Goal: Task Accomplishment & Management: Manage account settings

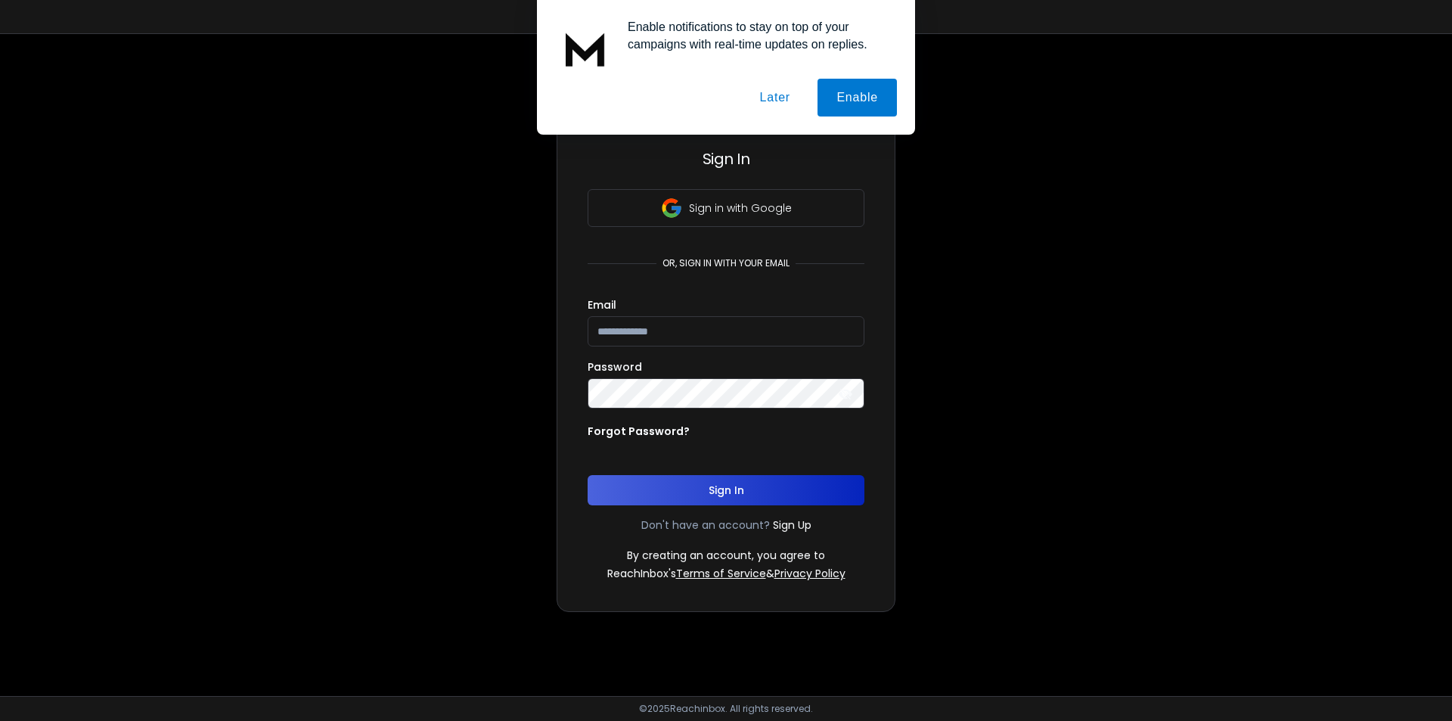
type input "**********"
click at [730, 484] on button "Sign In" at bounding box center [726, 490] width 277 height 30
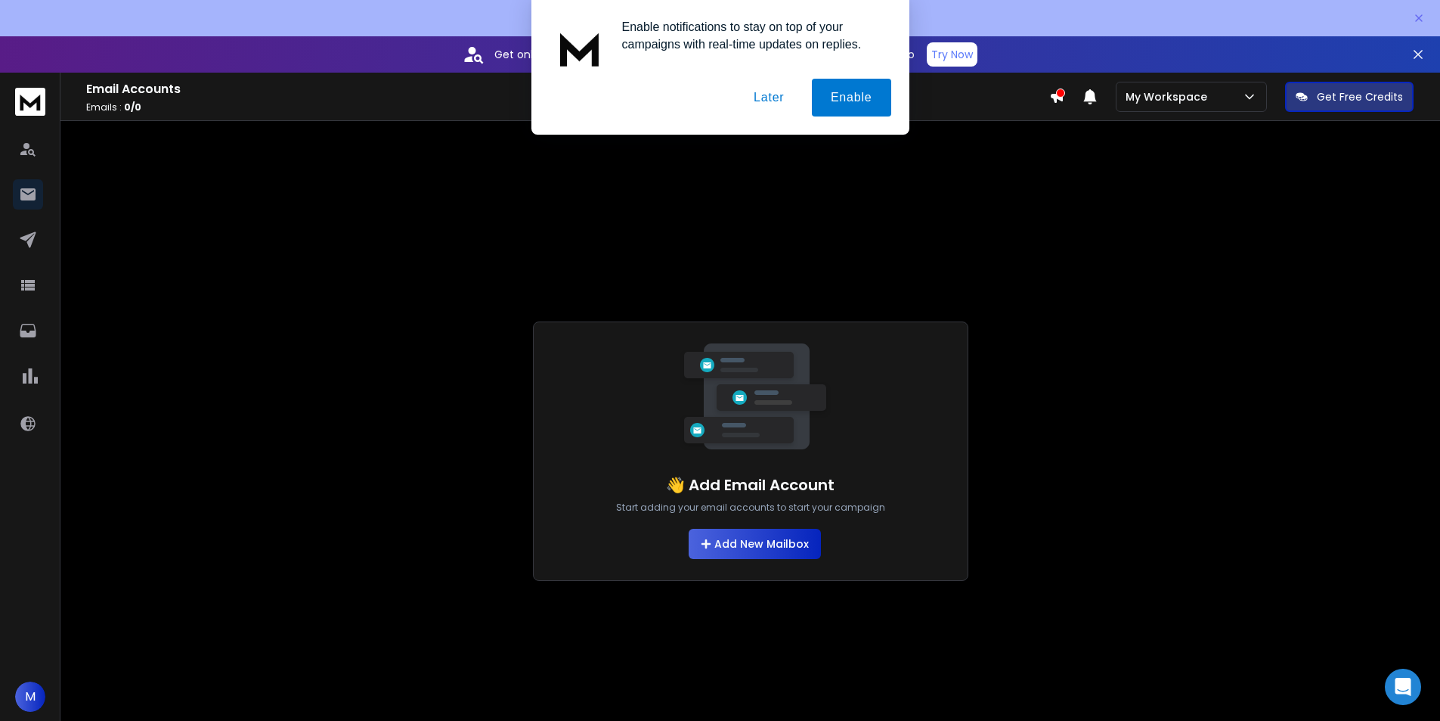
click at [755, 91] on button "Later" at bounding box center [769, 98] width 68 height 38
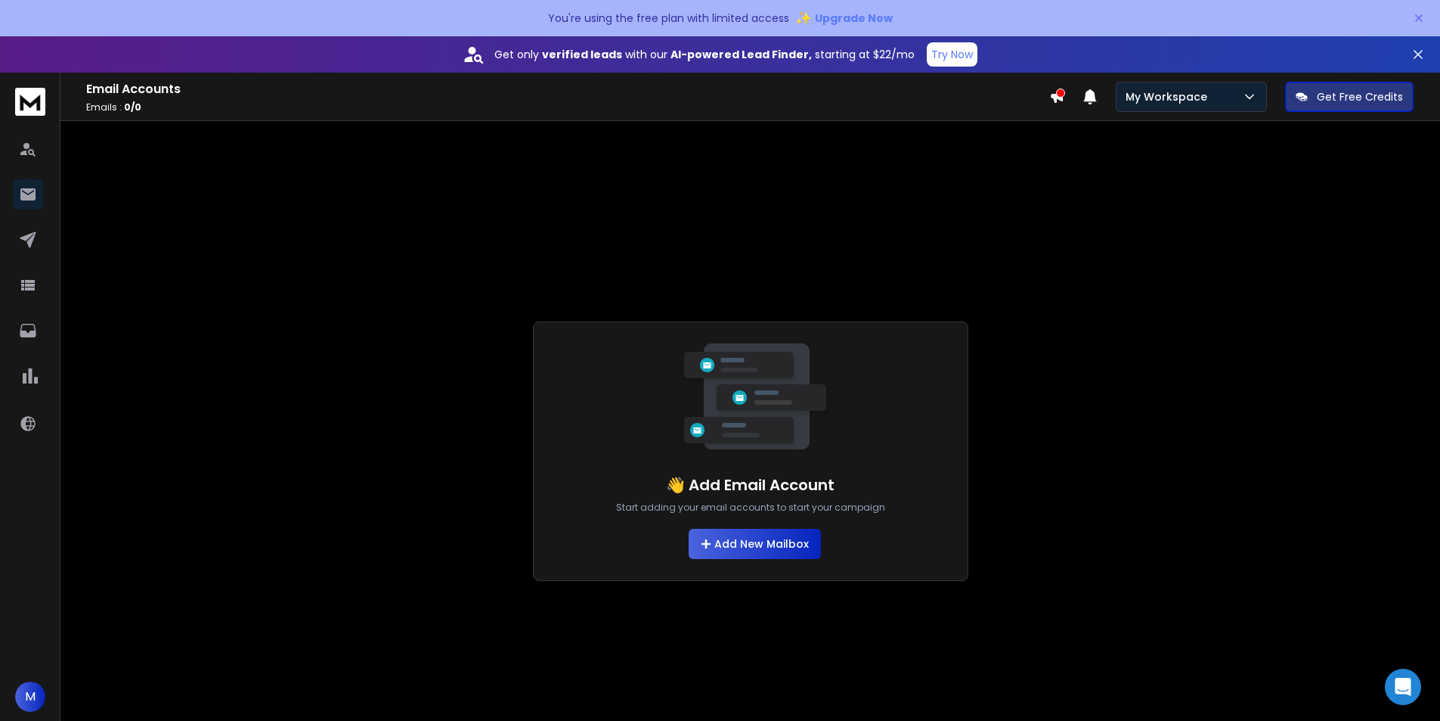
click at [1224, 86] on button "My Workspace" at bounding box center [1191, 97] width 151 height 30
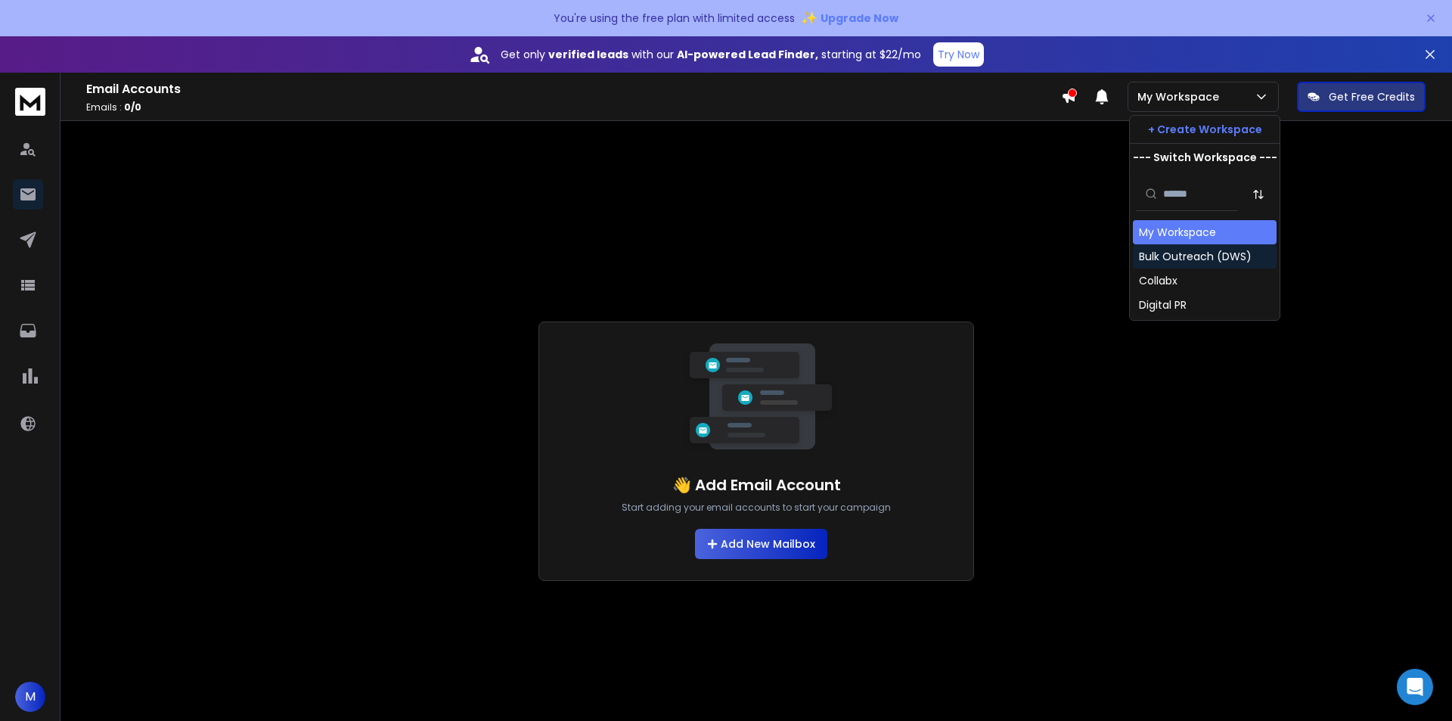
click at [1194, 260] on div "Bulk Outreach (DWS)" at bounding box center [1195, 256] width 113 height 15
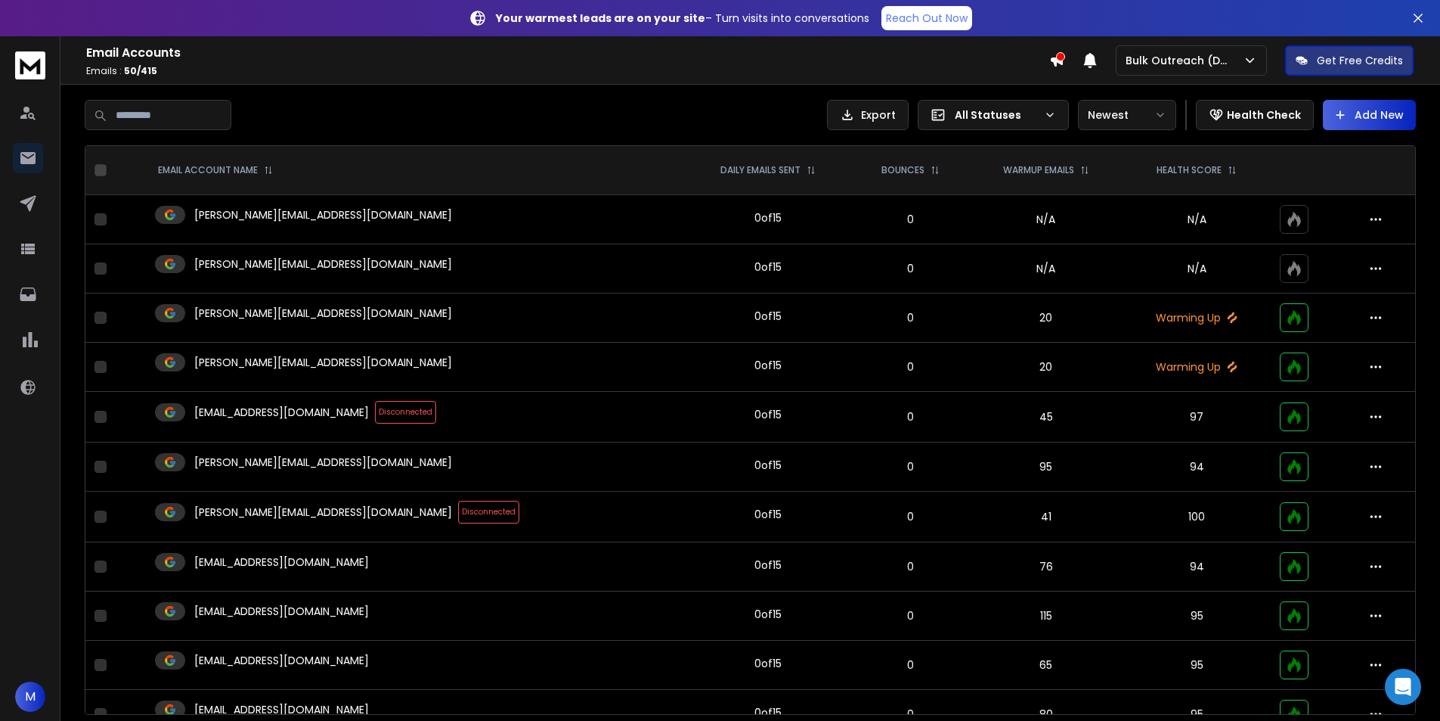
click at [1358, 118] on button "Add New" at bounding box center [1369, 115] width 93 height 30
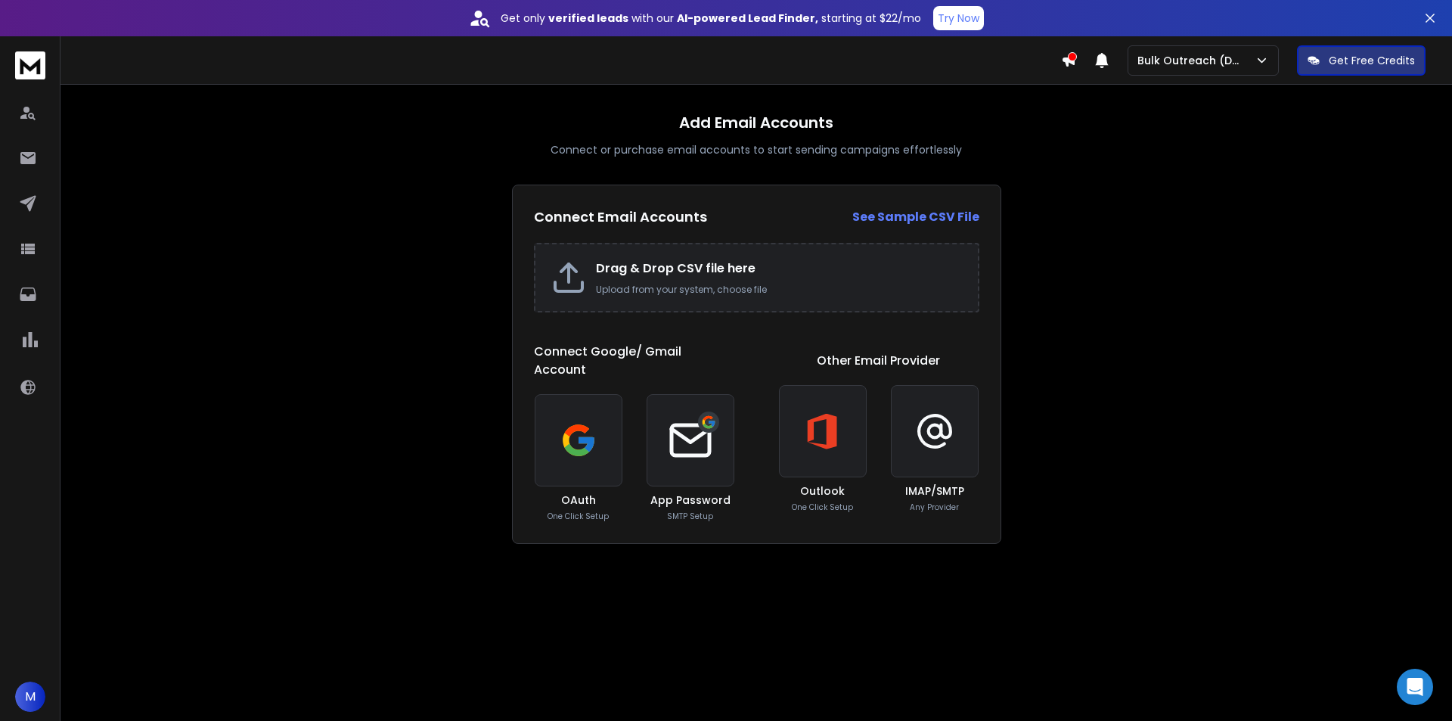
click at [594, 442] on icon at bounding box center [579, 439] width 38 height 45
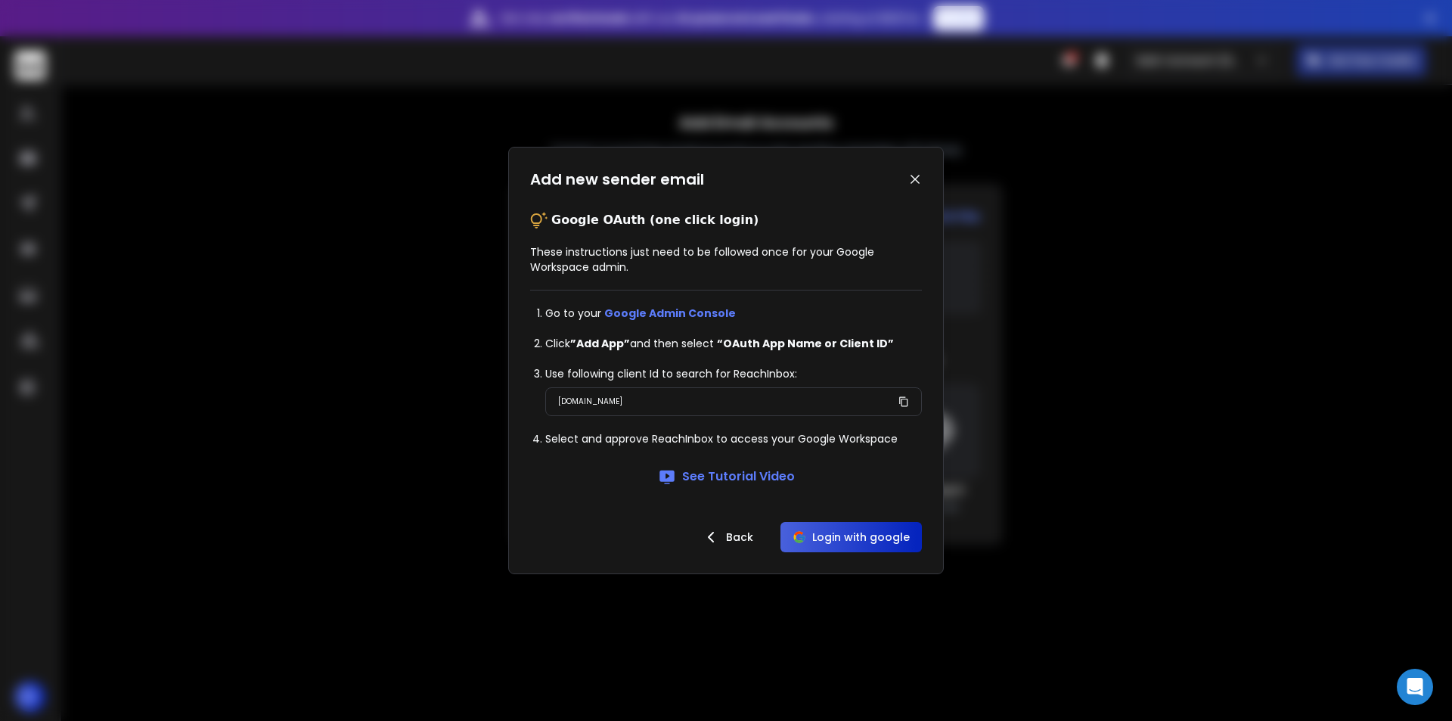
click at [845, 526] on button "Login with google" at bounding box center [850, 537] width 141 height 30
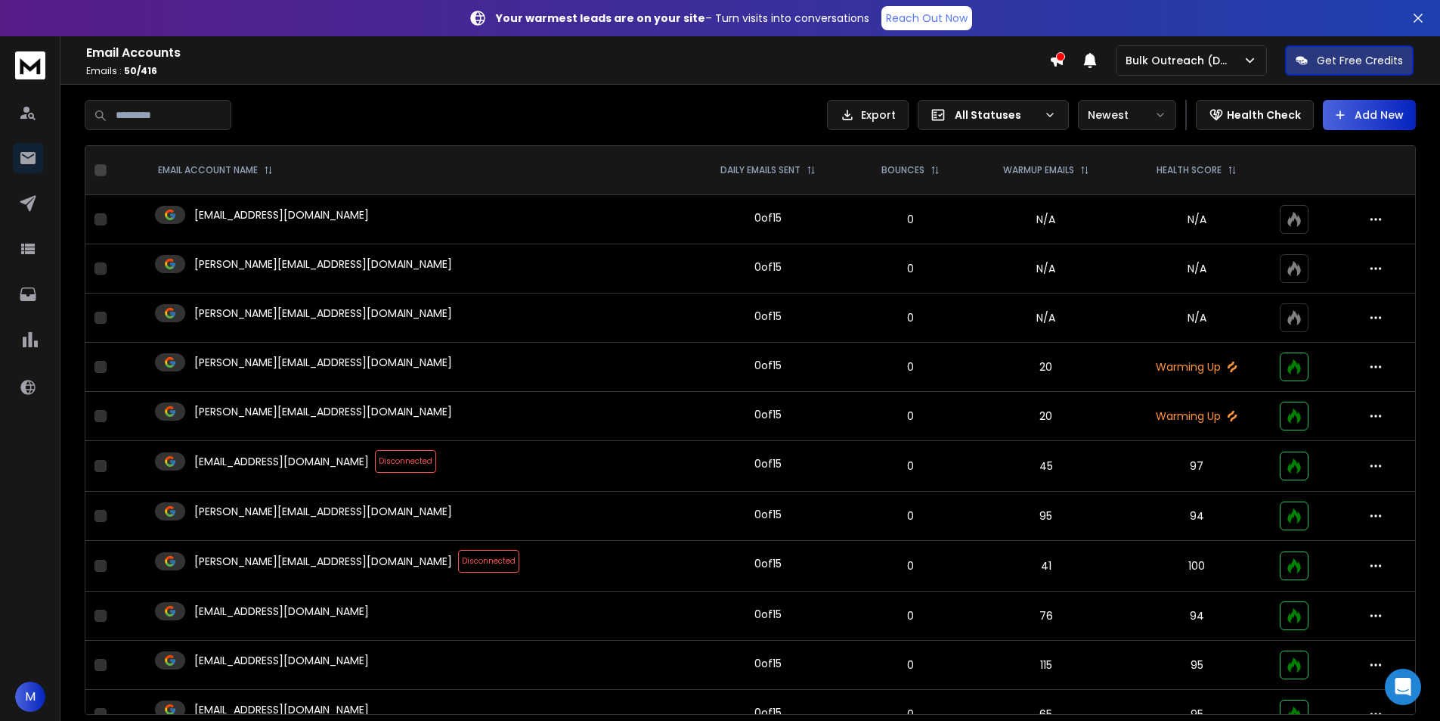
click at [575, 222] on div "[EMAIL_ADDRESS][DOMAIN_NAME]" at bounding box center [415, 215] width 520 height 18
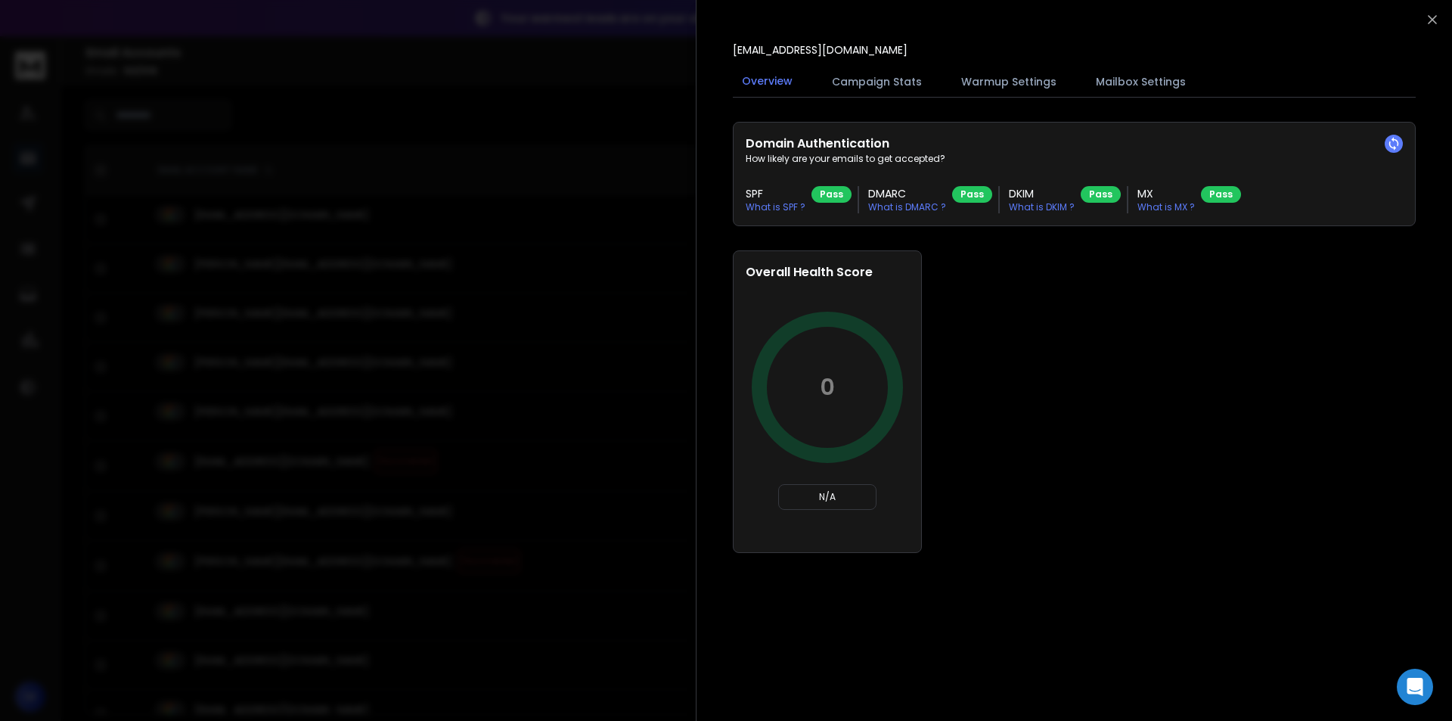
click at [995, 80] on button "Warmup Settings" at bounding box center [1008, 81] width 113 height 33
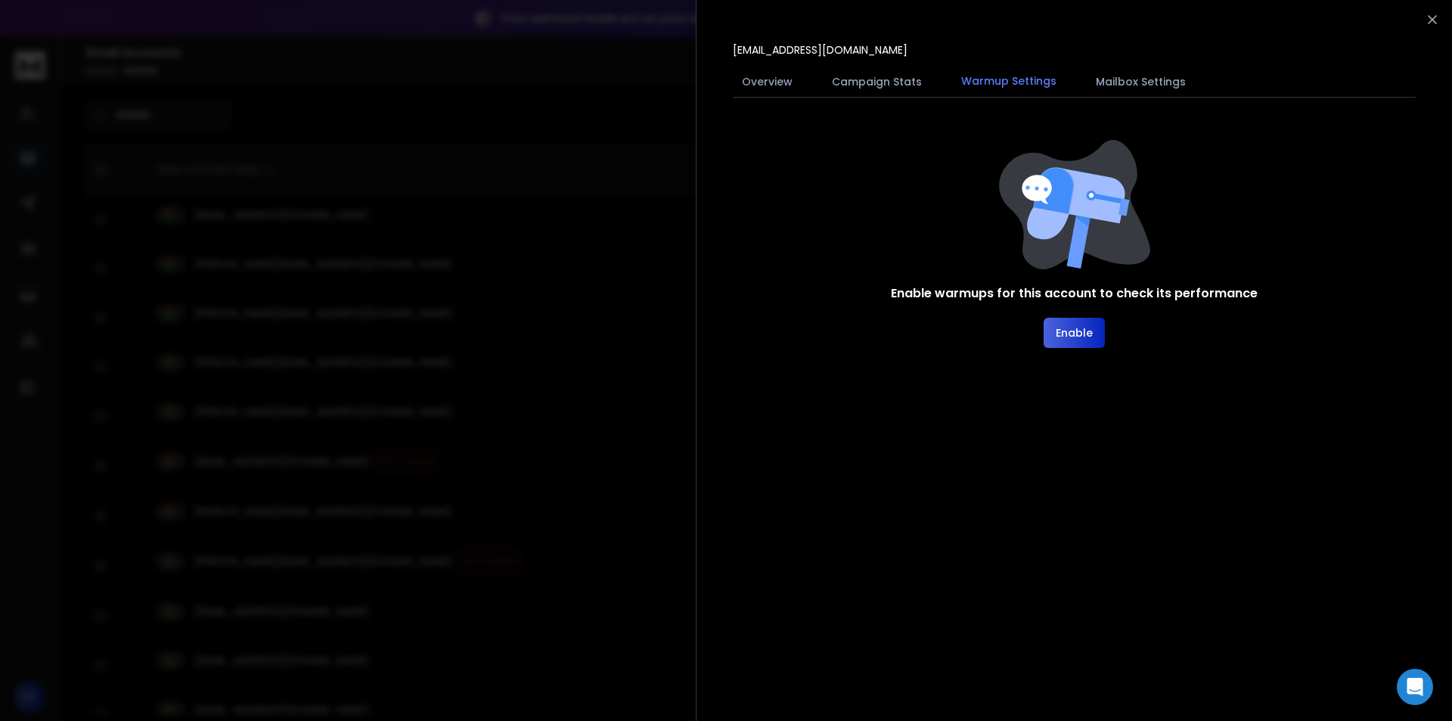
click at [1060, 335] on button "Enable" at bounding box center [1073, 333] width 61 height 30
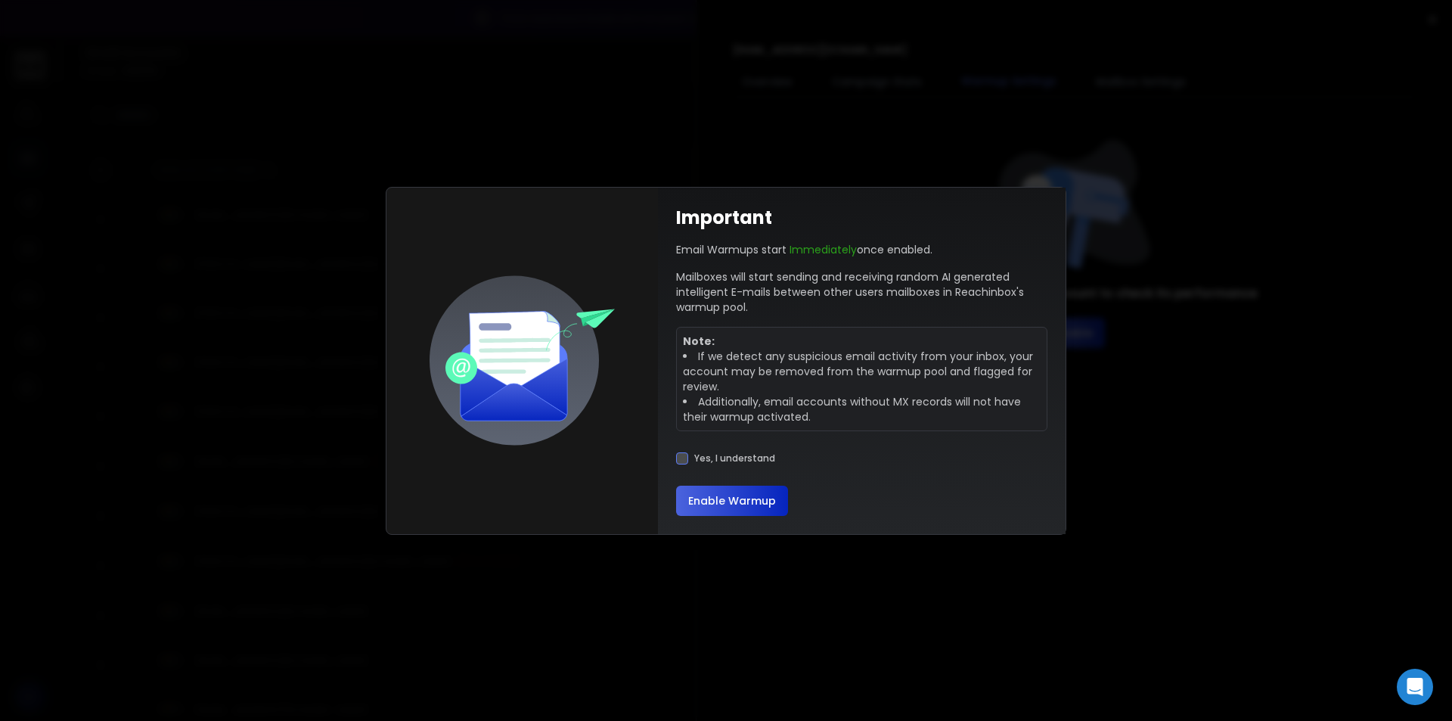
click at [684, 455] on button "Yes, I understand" at bounding box center [682, 458] width 12 height 12
click at [746, 504] on button "Enable Warmup" at bounding box center [732, 500] width 112 height 30
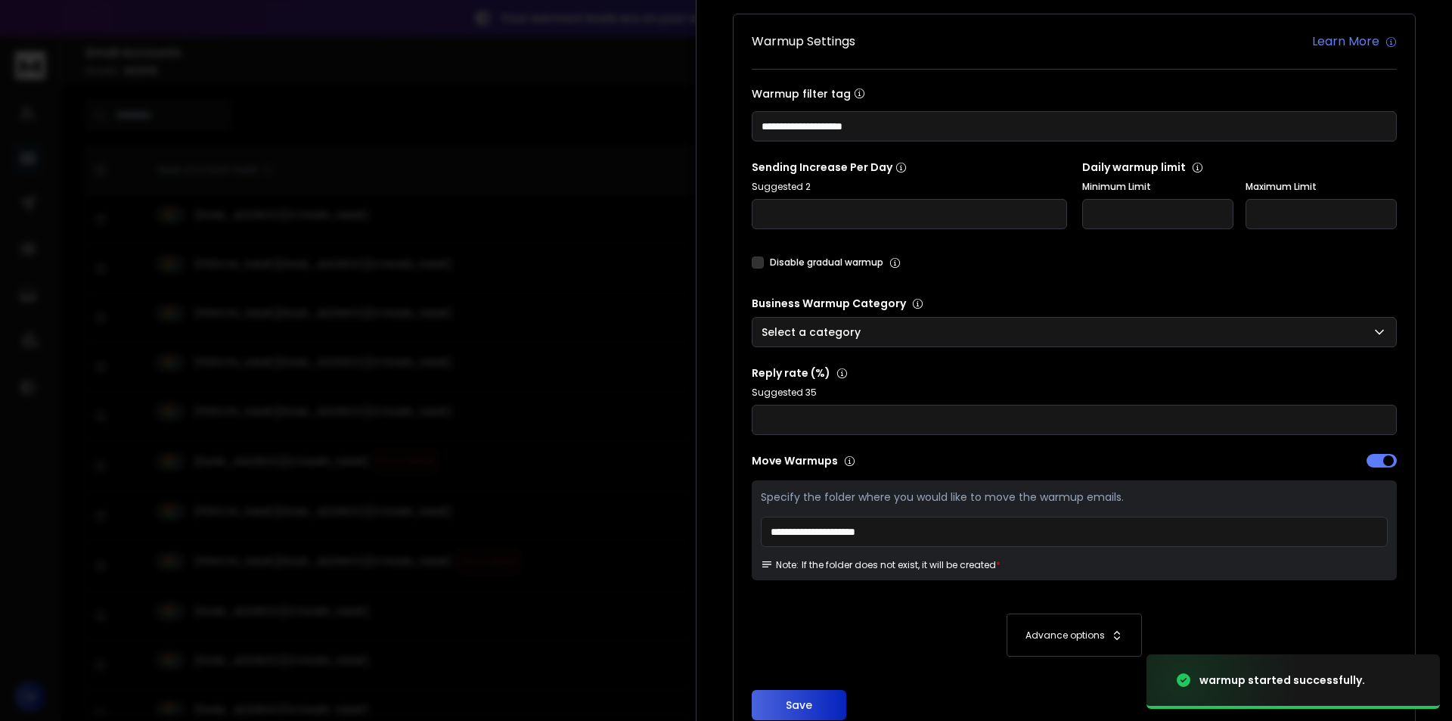
scroll to position [217, 0]
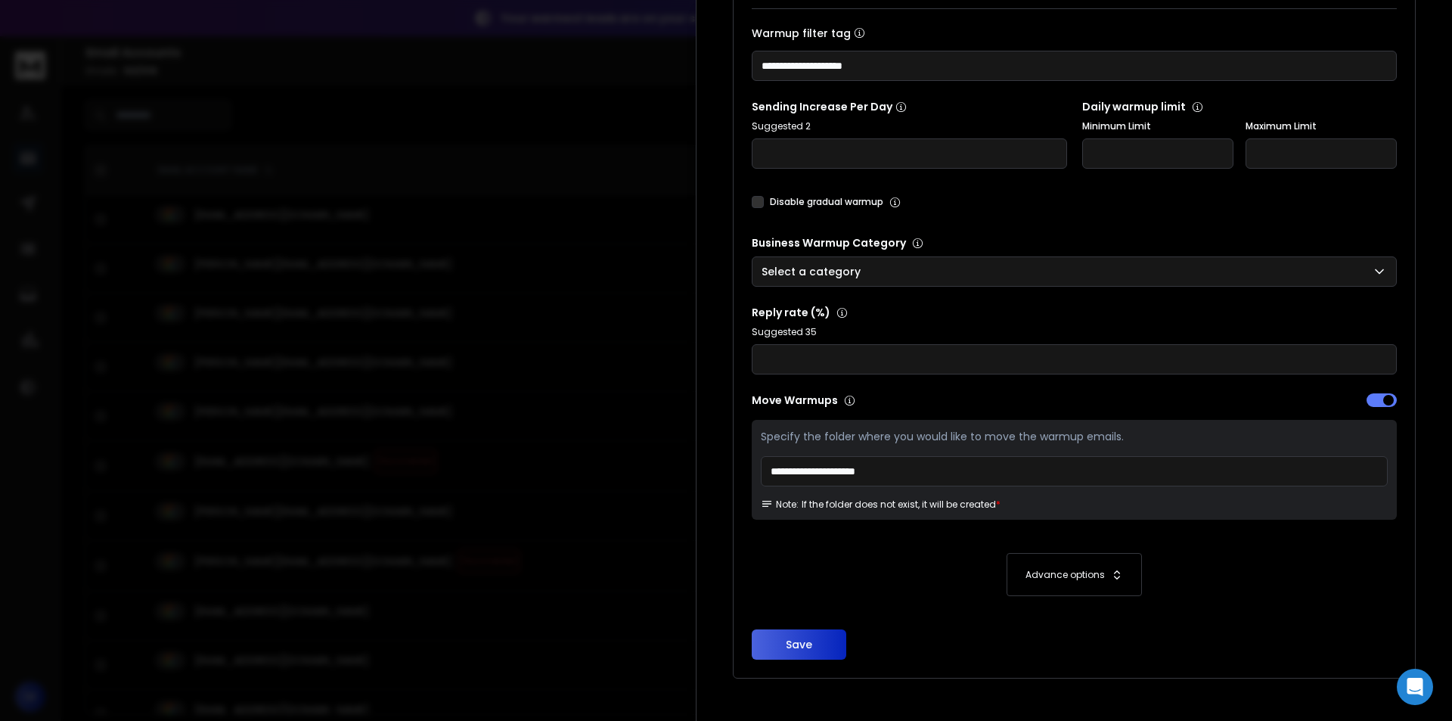
click at [1069, 578] on p "Advance options" at bounding box center [1064, 575] width 79 height 12
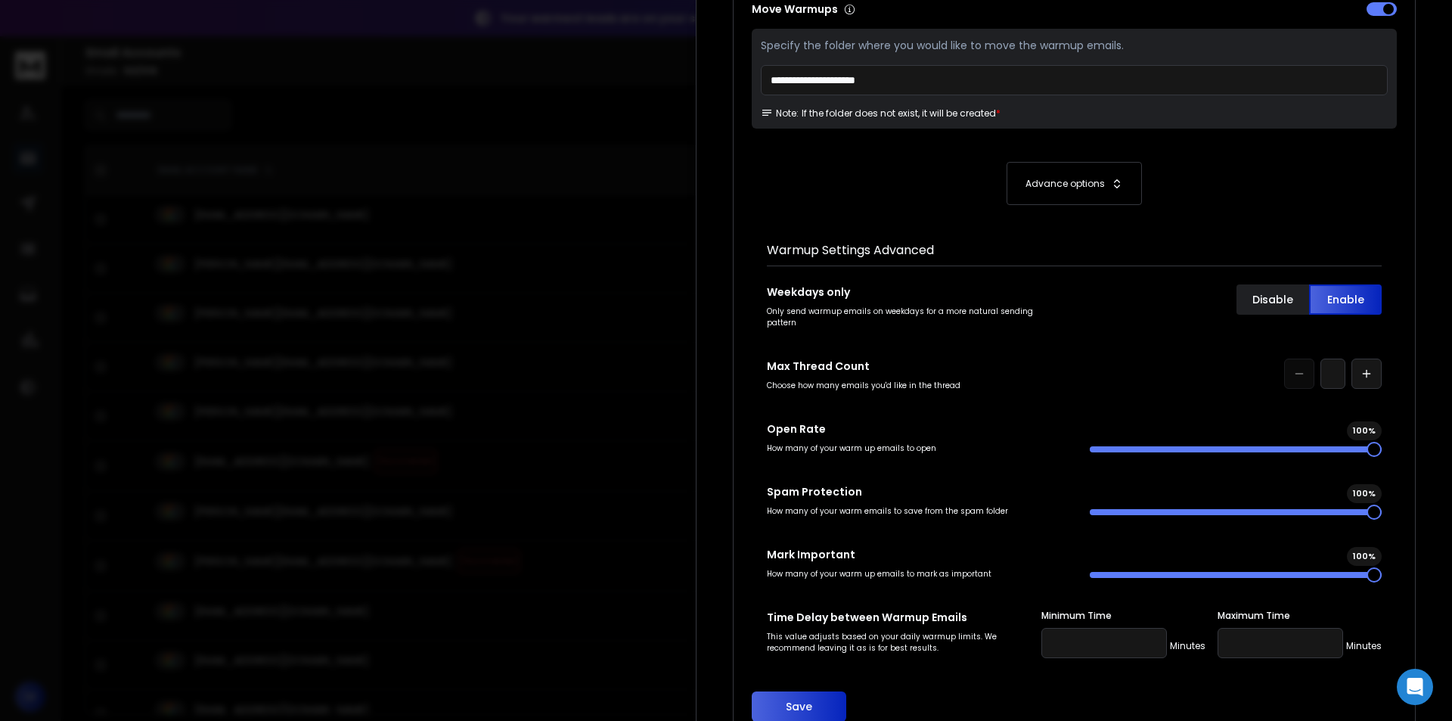
scroll to position [659, 0]
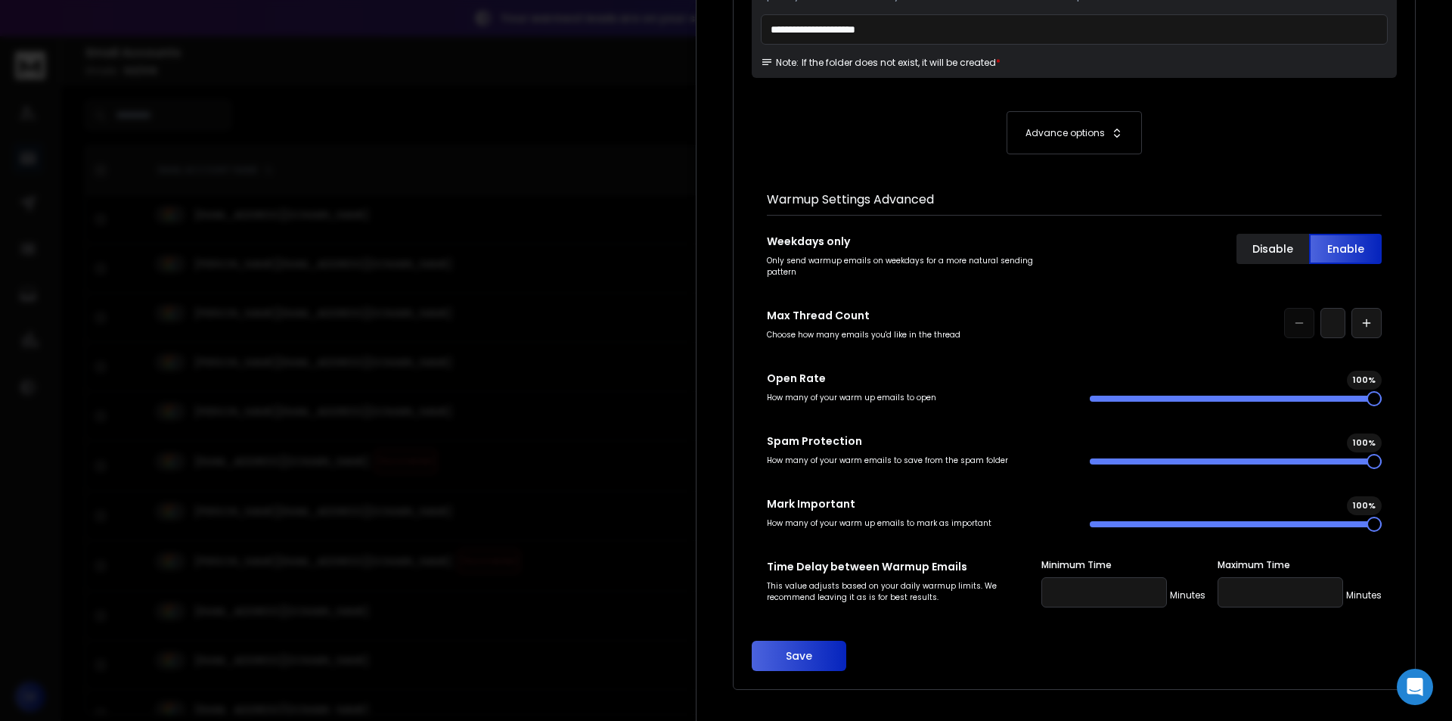
click at [782, 644] on button "Save" at bounding box center [799, 655] width 95 height 30
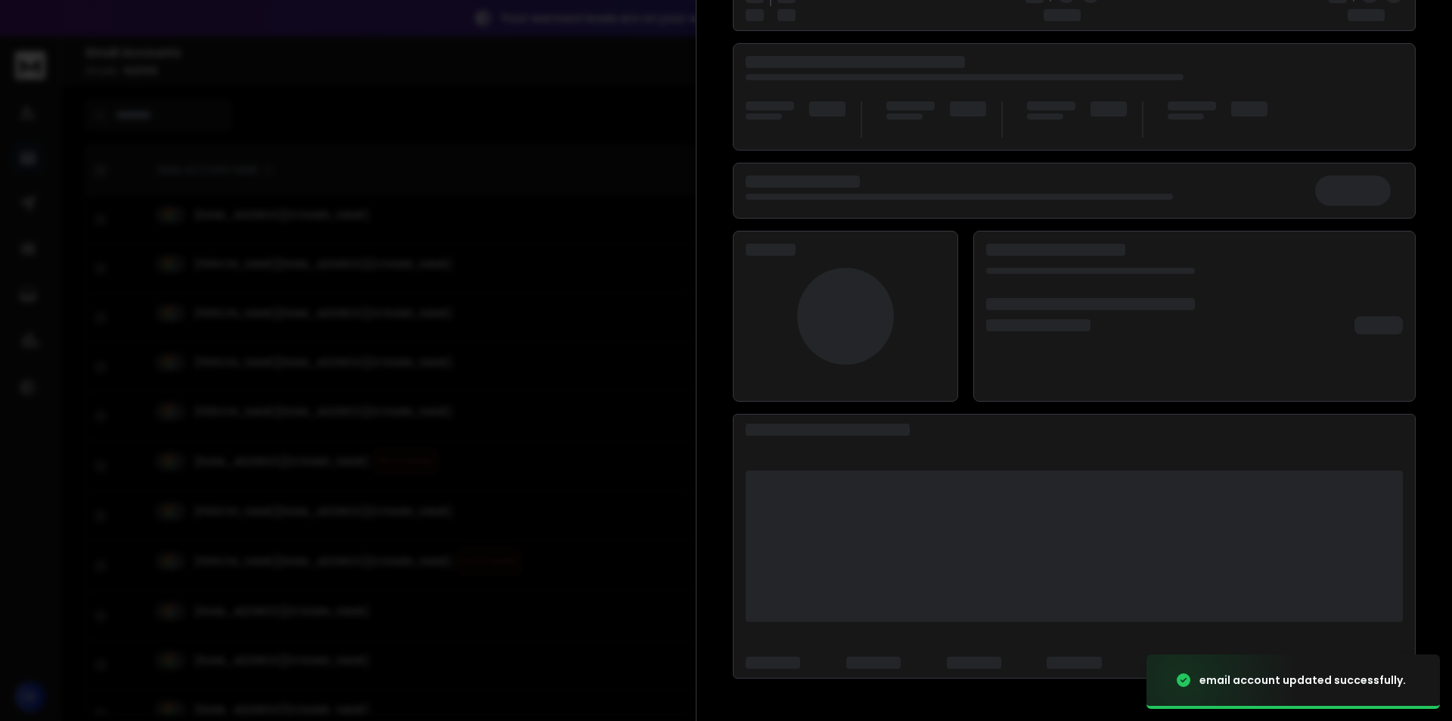
scroll to position [277, 0]
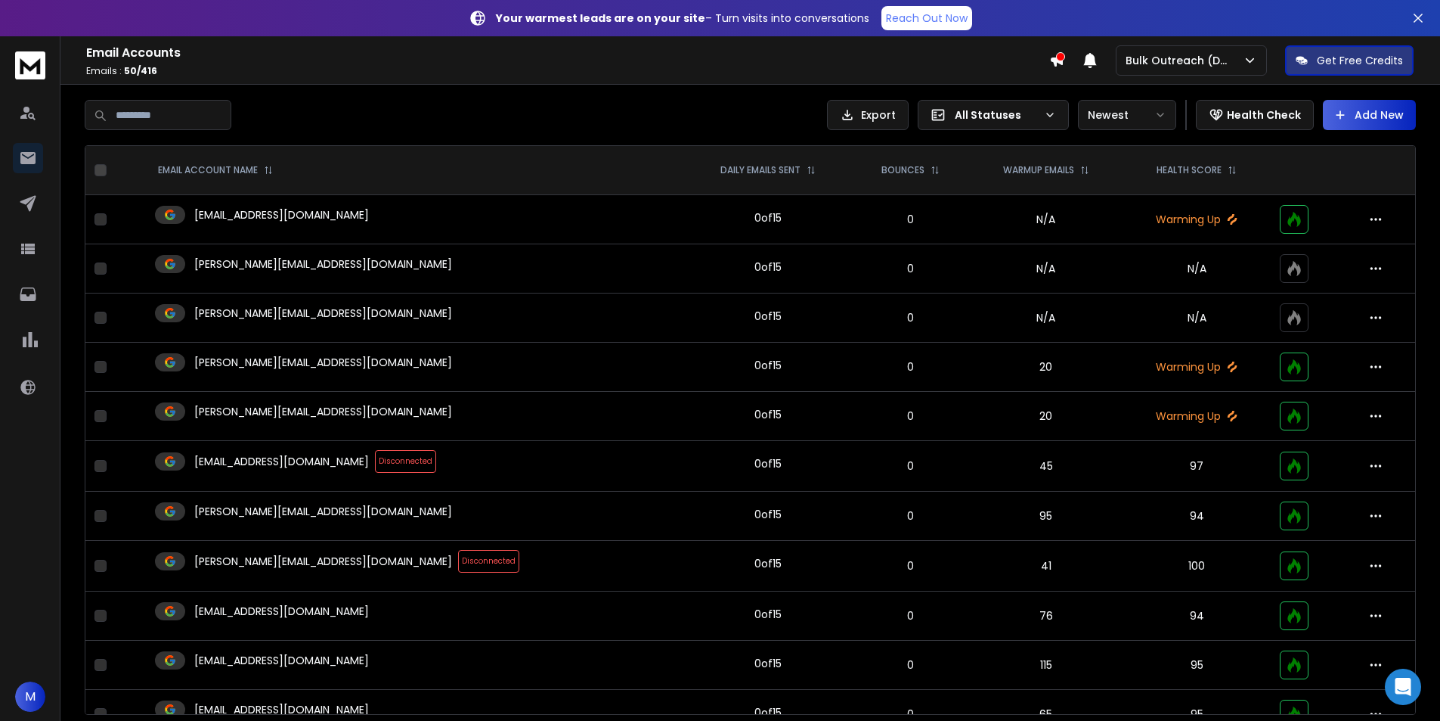
click at [1345, 117] on icon at bounding box center [1340, 115] width 11 height 11
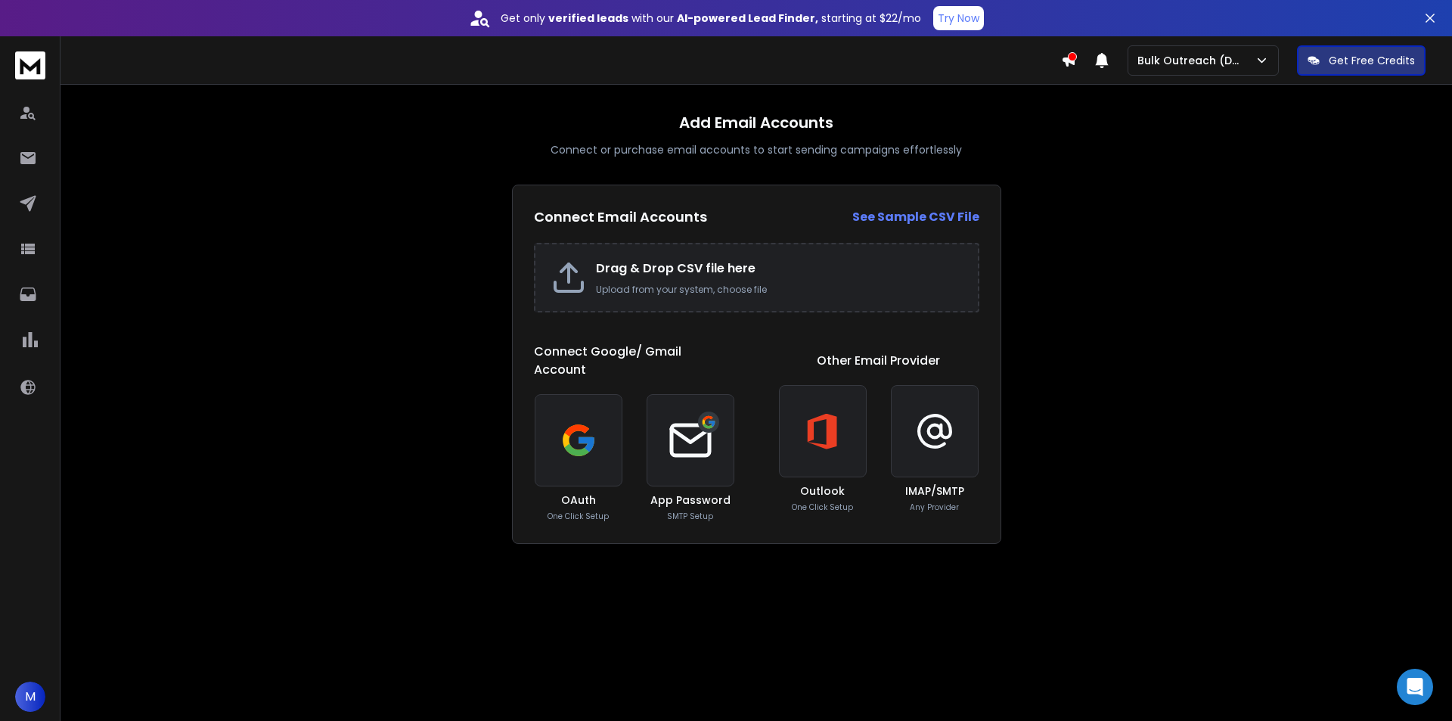
click at [590, 433] on icon at bounding box center [579, 439] width 38 height 45
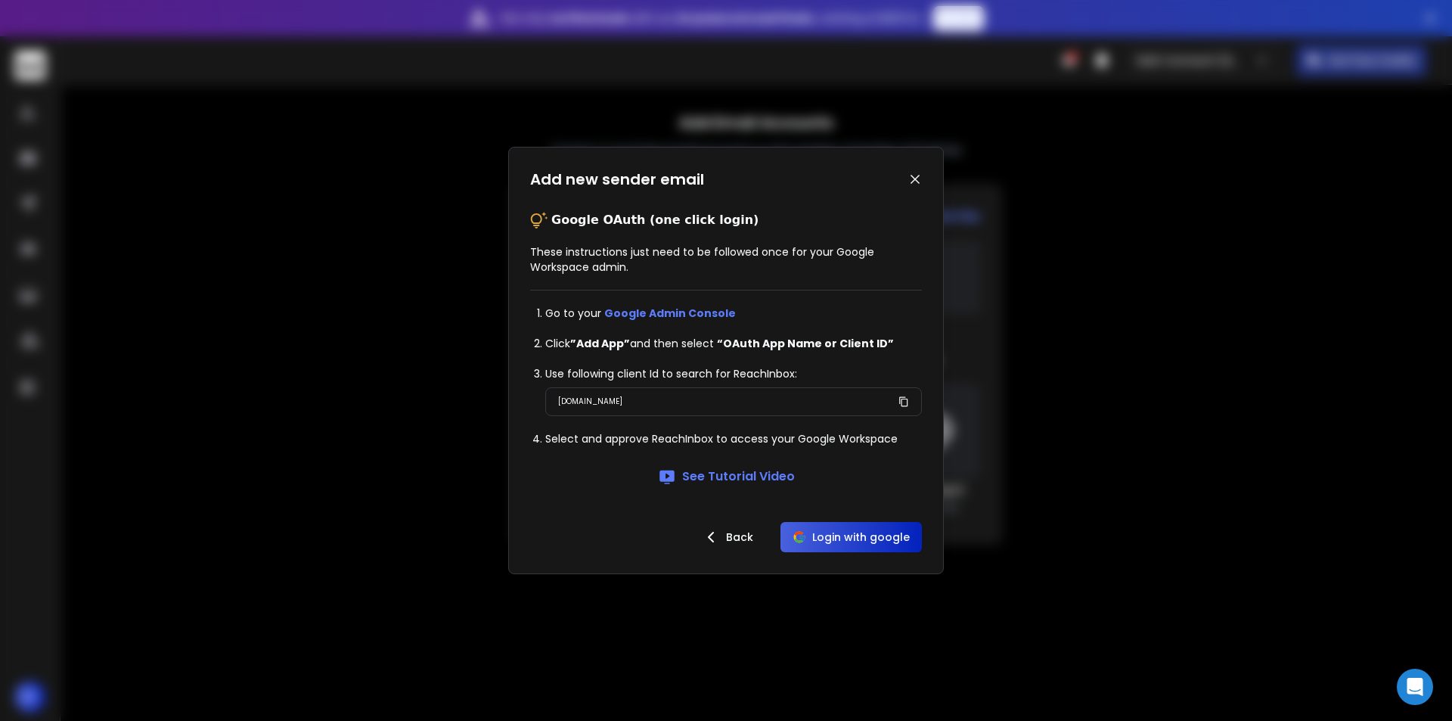
click at [841, 532] on button "Login with google" at bounding box center [850, 537] width 141 height 30
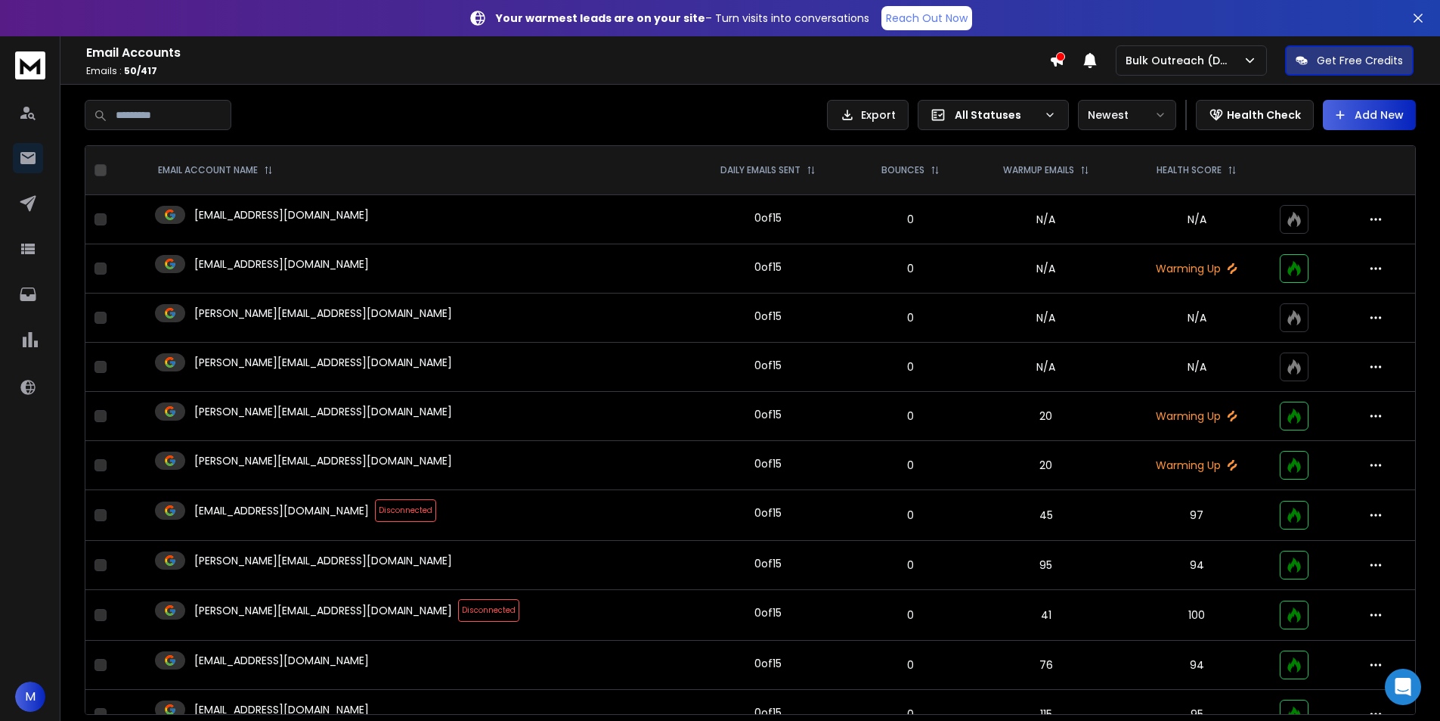
click at [403, 228] on td "ani@rankwatchpro.com" at bounding box center [415, 219] width 538 height 49
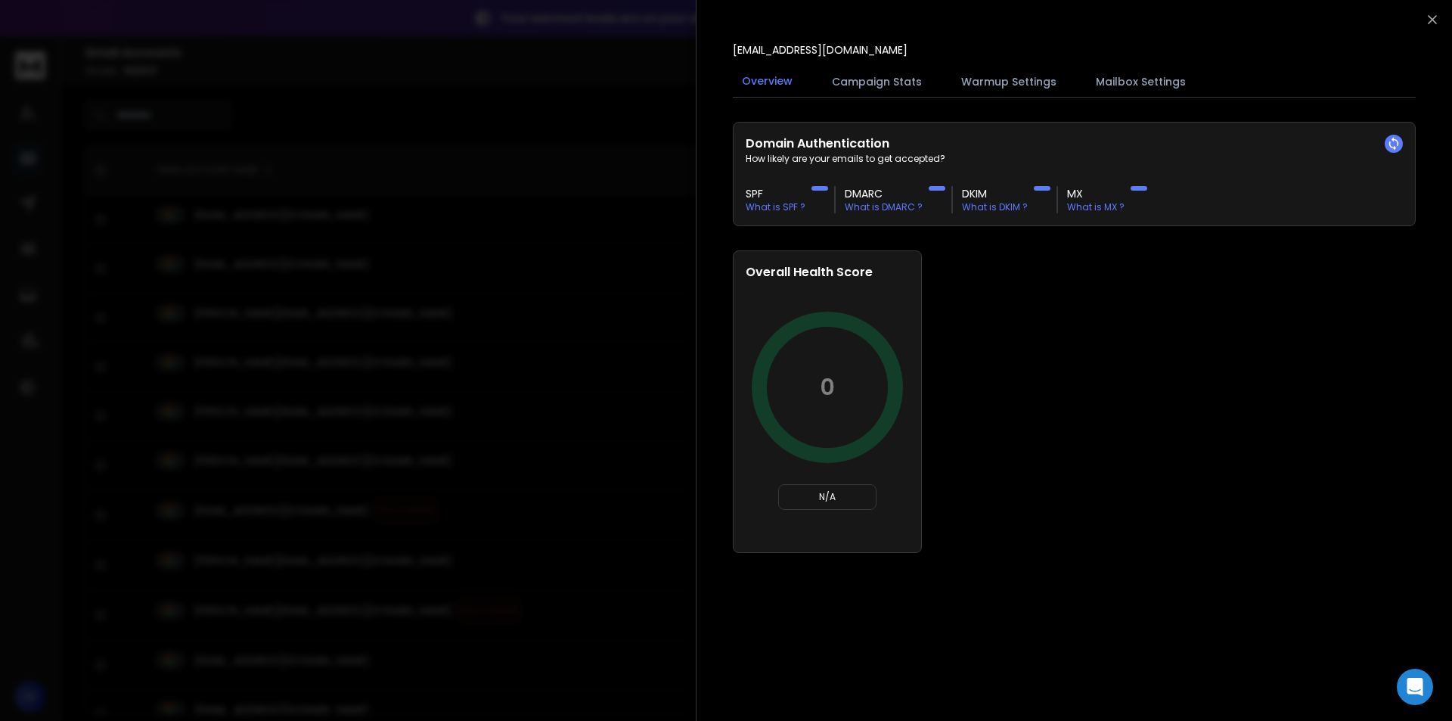
click at [966, 75] on button "Warmup Settings" at bounding box center [1008, 81] width 113 height 33
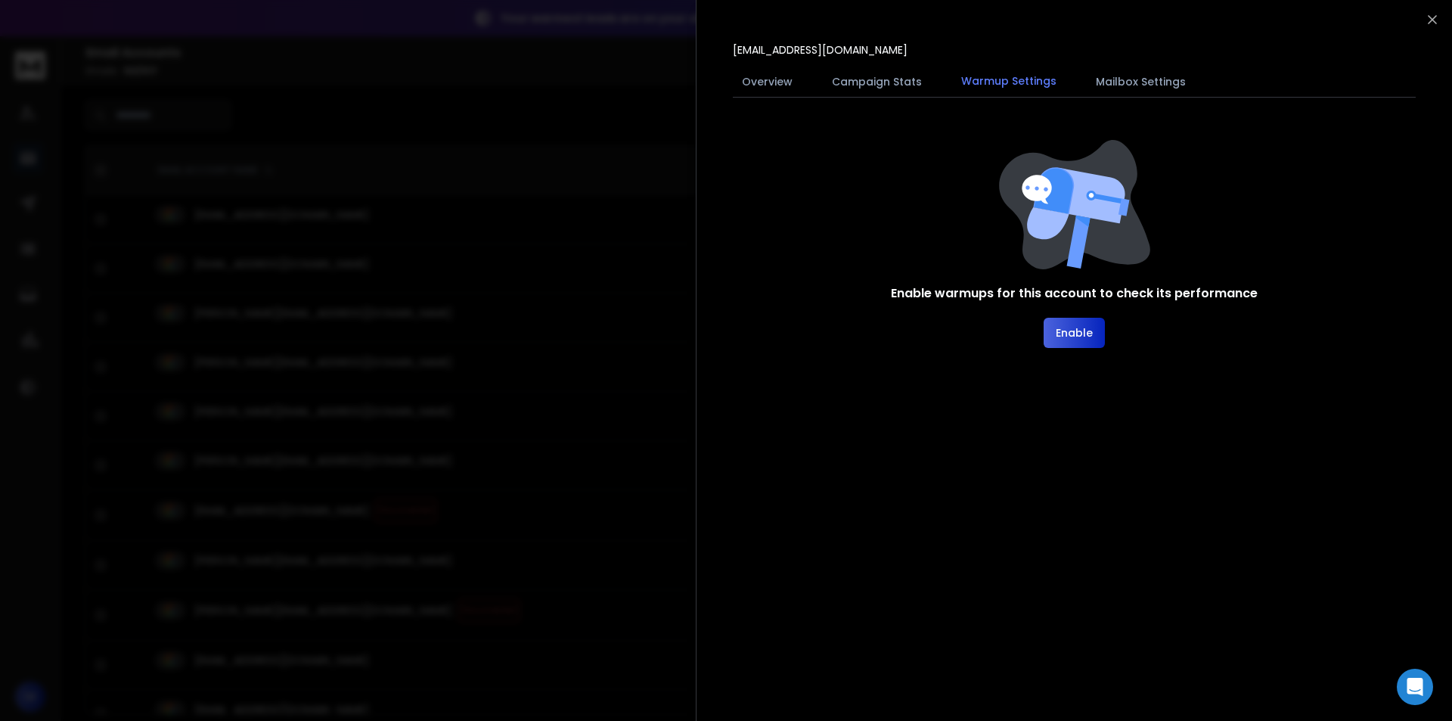
click at [1068, 333] on button "Enable" at bounding box center [1073, 333] width 61 height 30
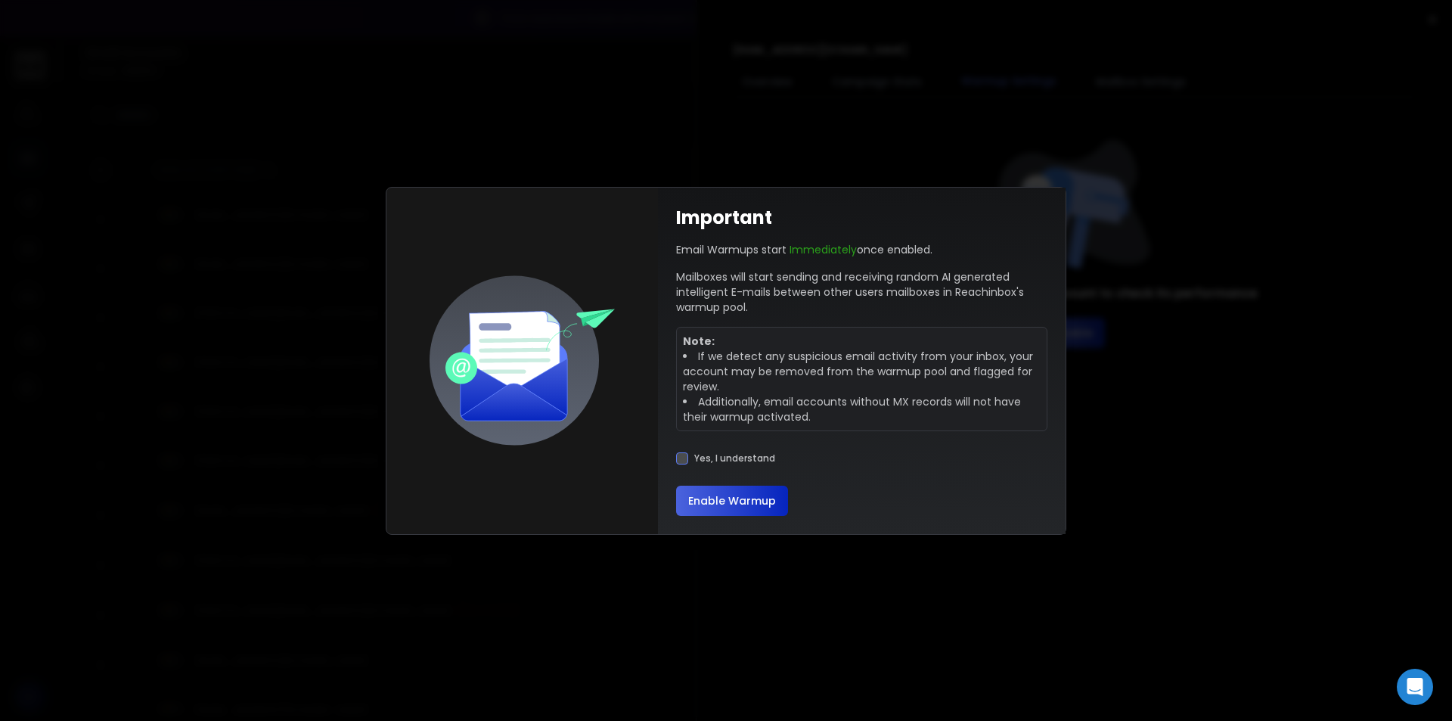
click at [682, 455] on button "Yes, I understand" at bounding box center [682, 458] width 12 height 12
click at [721, 503] on button "Enable Warmup" at bounding box center [732, 500] width 112 height 30
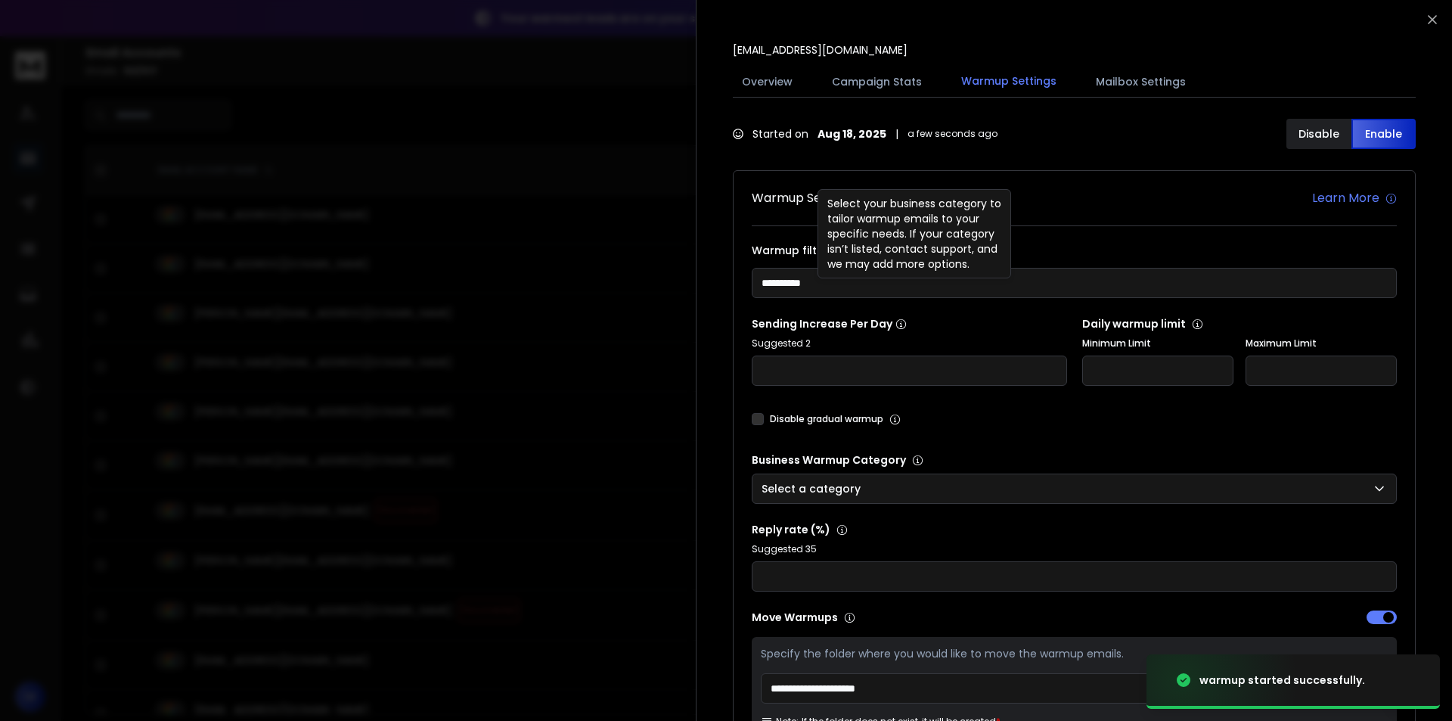
scroll to position [217, 0]
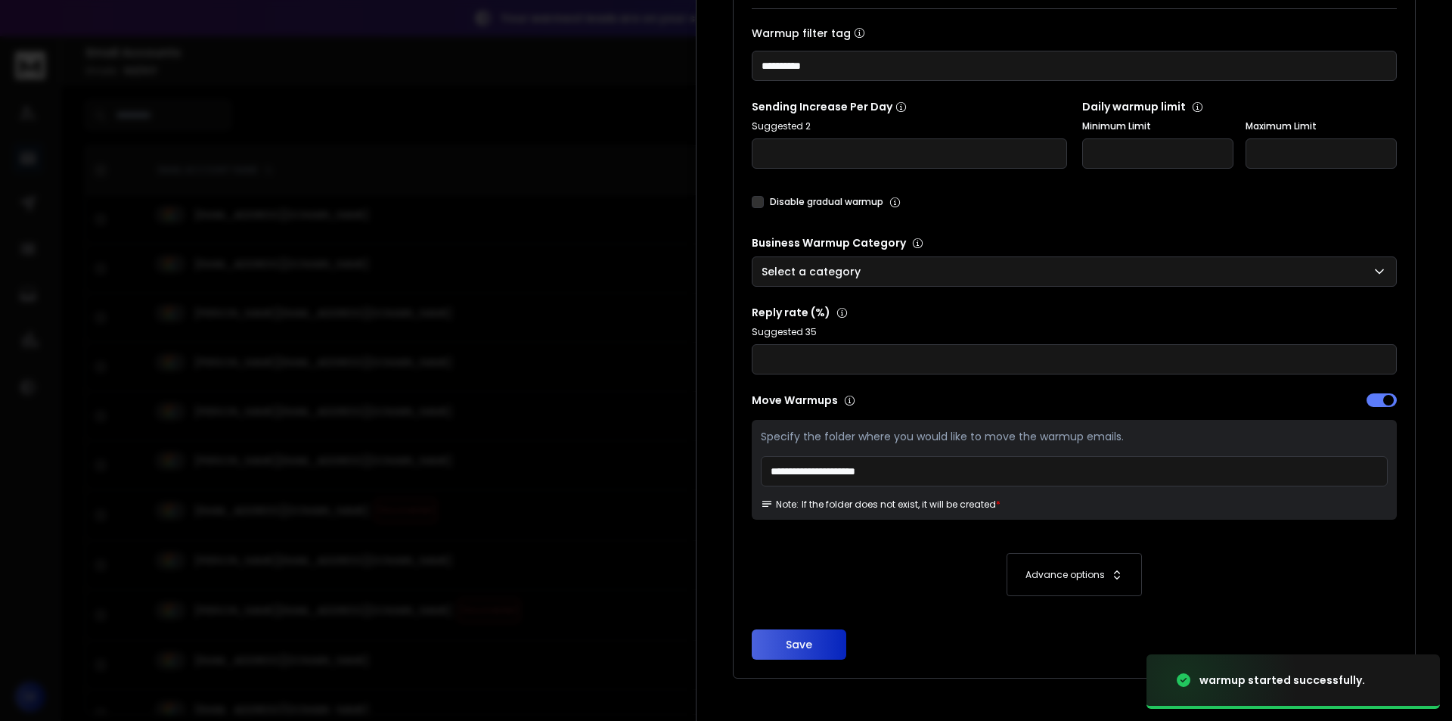
click at [1068, 575] on p "Advance options" at bounding box center [1064, 575] width 79 height 12
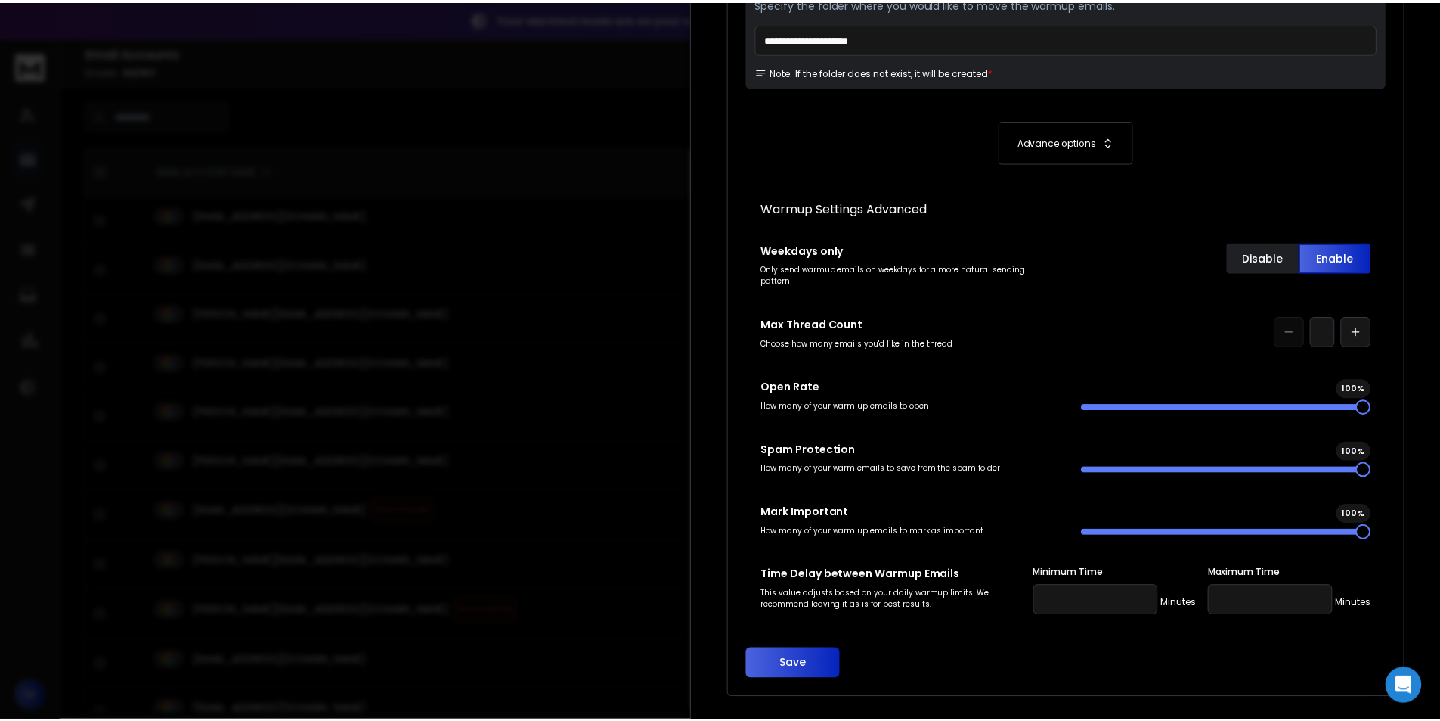
scroll to position [659, 0]
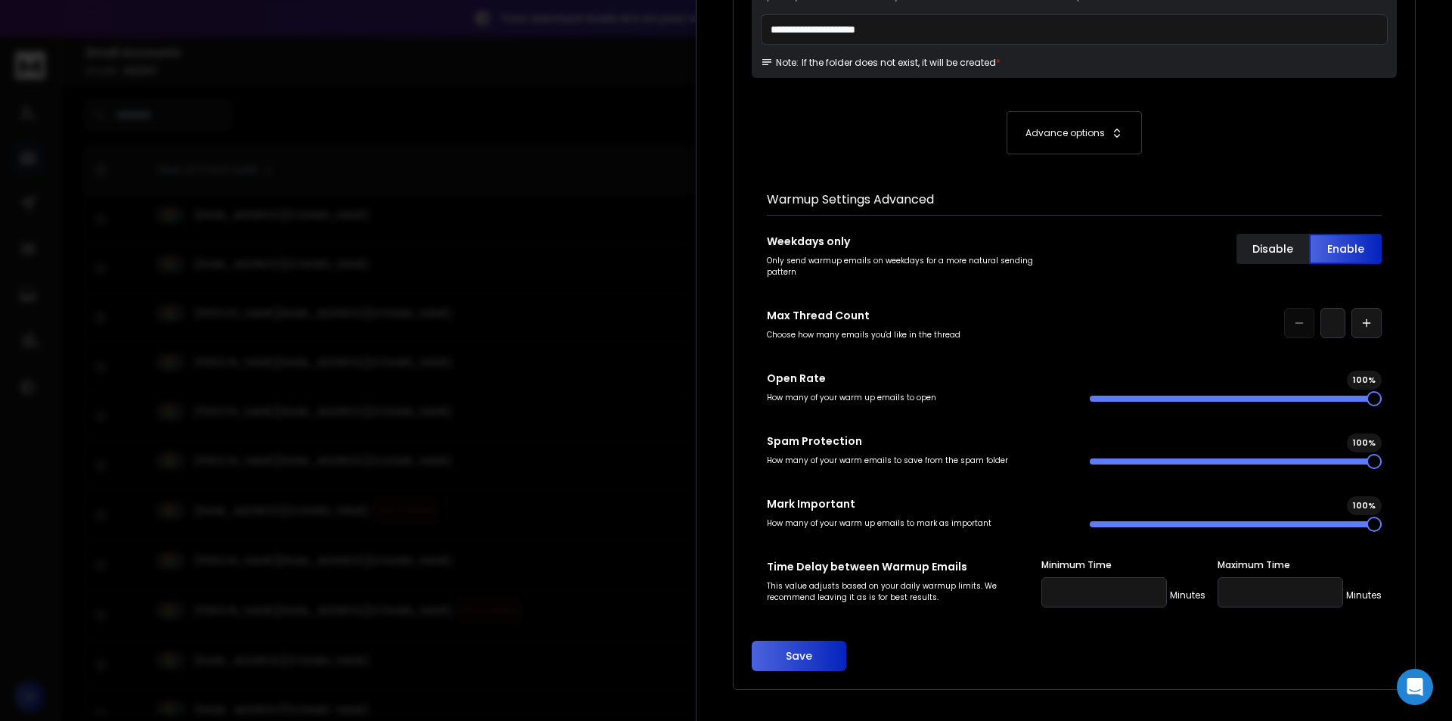
click at [793, 649] on button "Save" at bounding box center [799, 655] width 95 height 30
click at [591, 479] on div at bounding box center [726, 360] width 1452 height 721
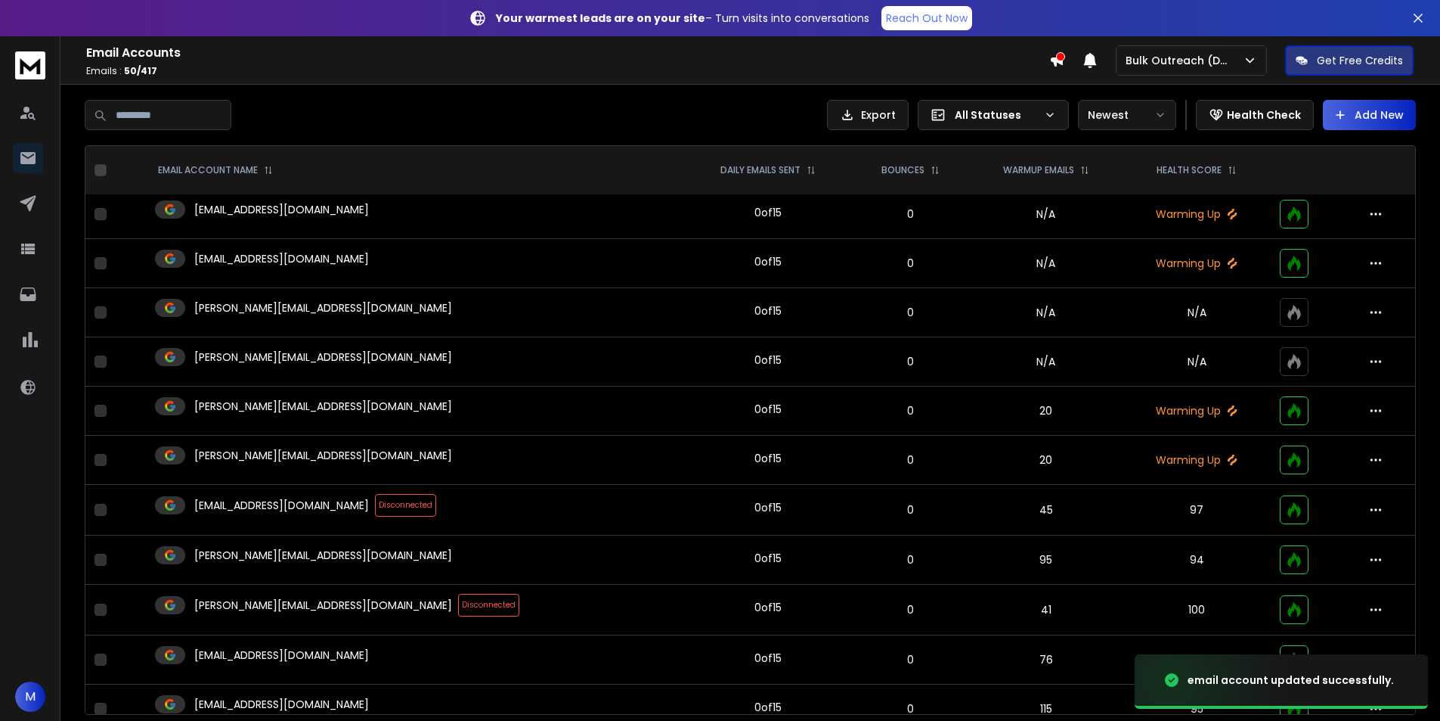
scroll to position [0, 0]
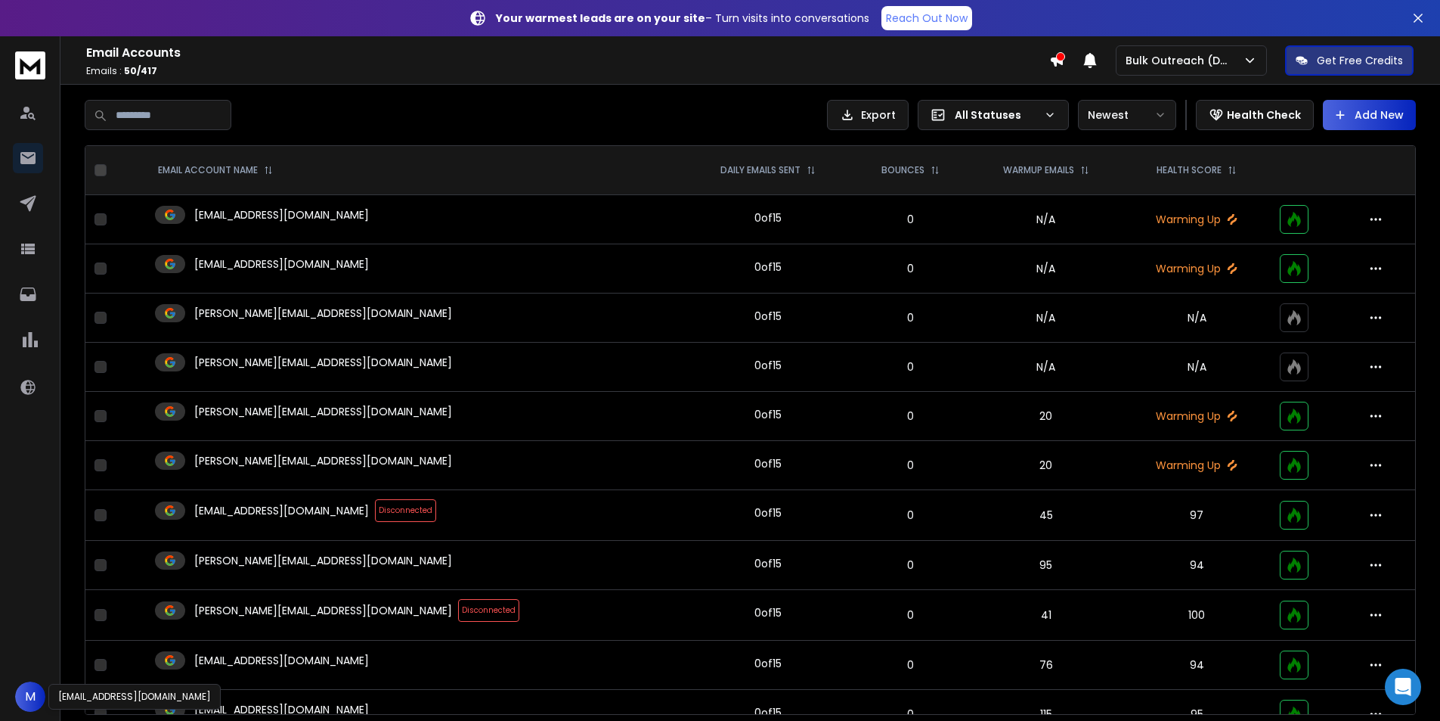
click at [27, 698] on span "M" at bounding box center [30, 696] width 30 height 30
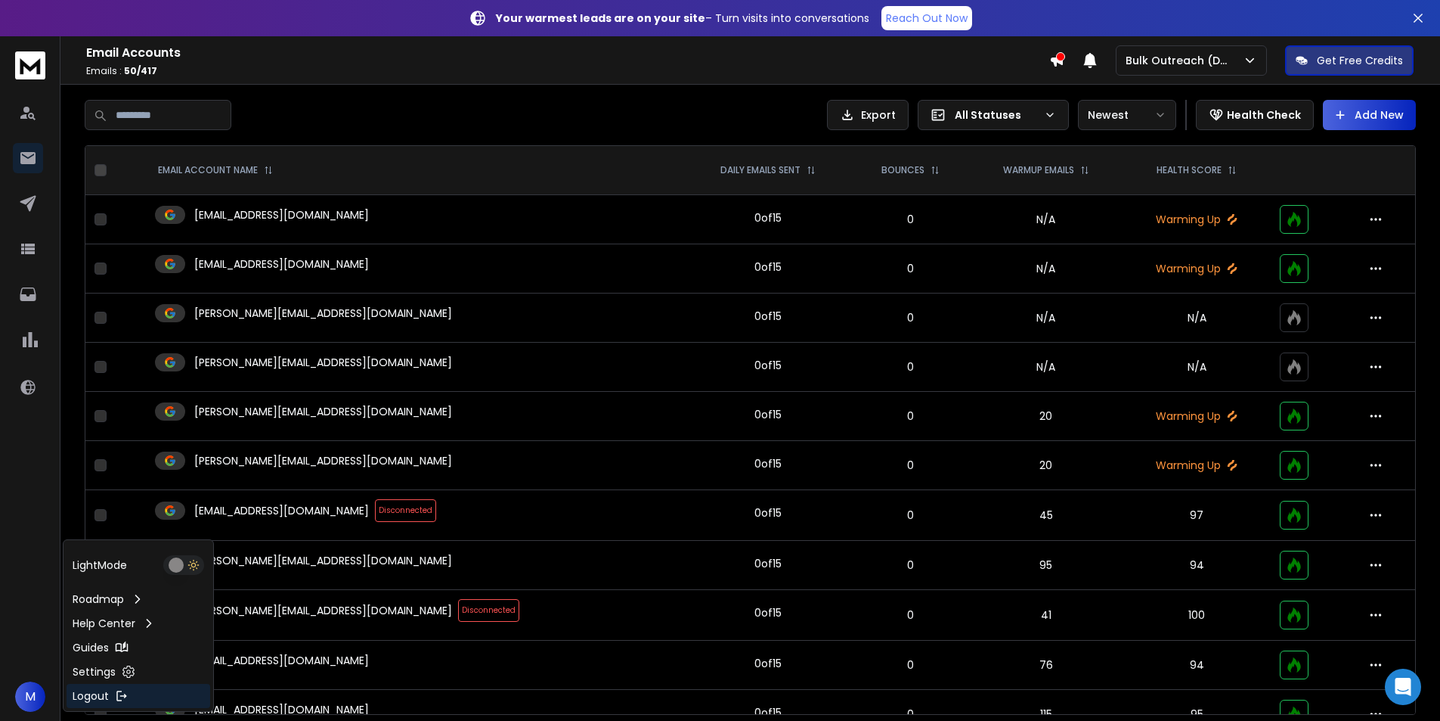
click at [104, 695] on p "Logout" at bounding box center [91, 695] width 36 height 15
